Goal: Task Accomplishment & Management: Manage account settings

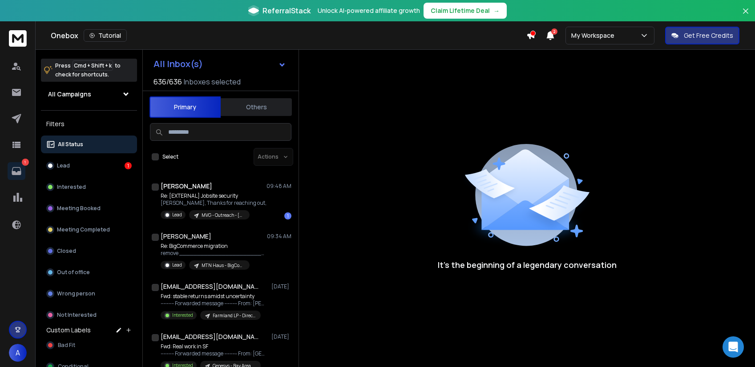
drag, startPoint x: 299, startPoint y: 180, endPoint x: 302, endPoint y: 196, distance: 16.8
click at [301, 197] on div "It’s the beginning of a legendary conversation" at bounding box center [527, 206] width 456 height 312
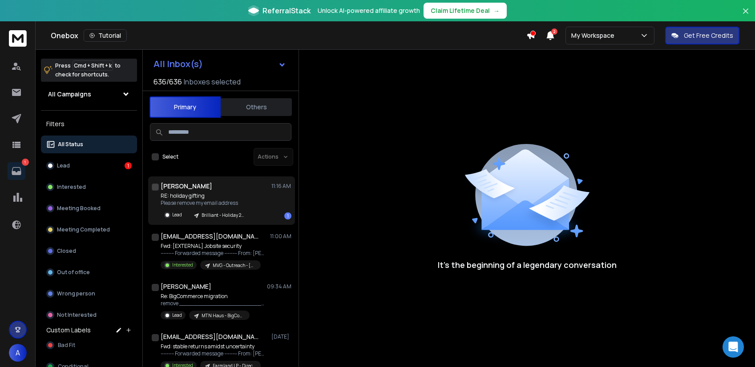
click at [235, 202] on p "Please remove my email address" at bounding box center [205, 203] width 89 height 7
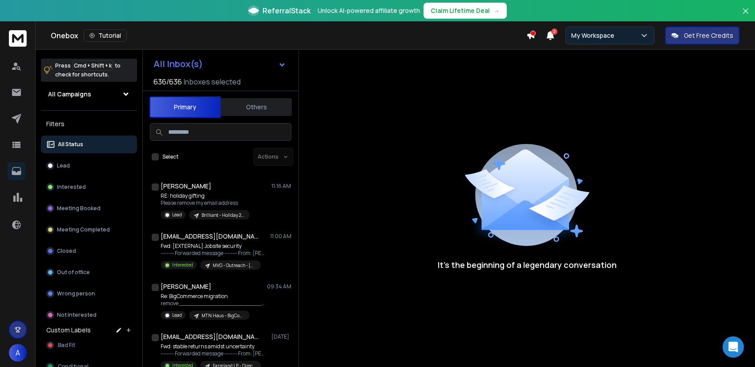
click at [601, 36] on p "My Workspace" at bounding box center [594, 35] width 47 height 9
